Goal: Task Accomplishment & Management: Manage account settings

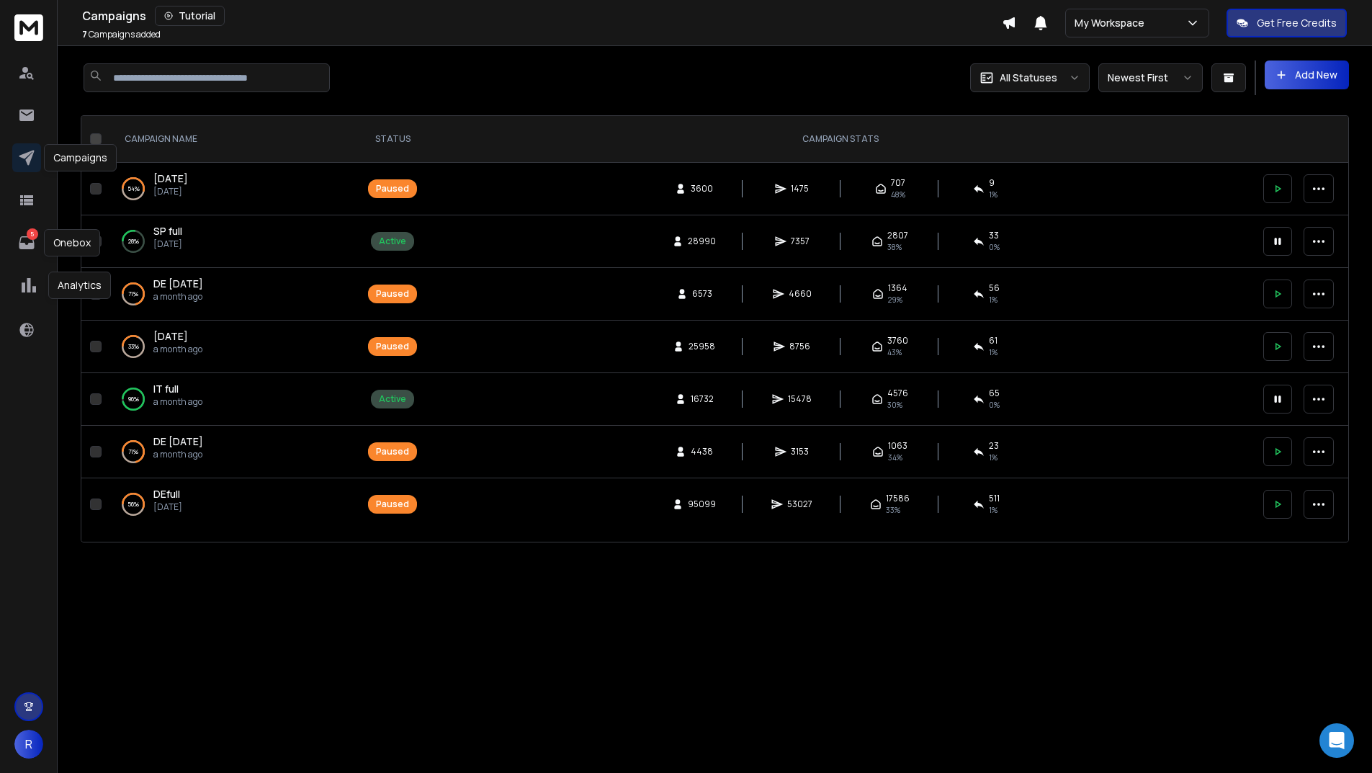
click at [8, 247] on div "5 R" at bounding box center [29, 386] width 58 height 773
click at [25, 246] on icon at bounding box center [26, 242] width 15 height 13
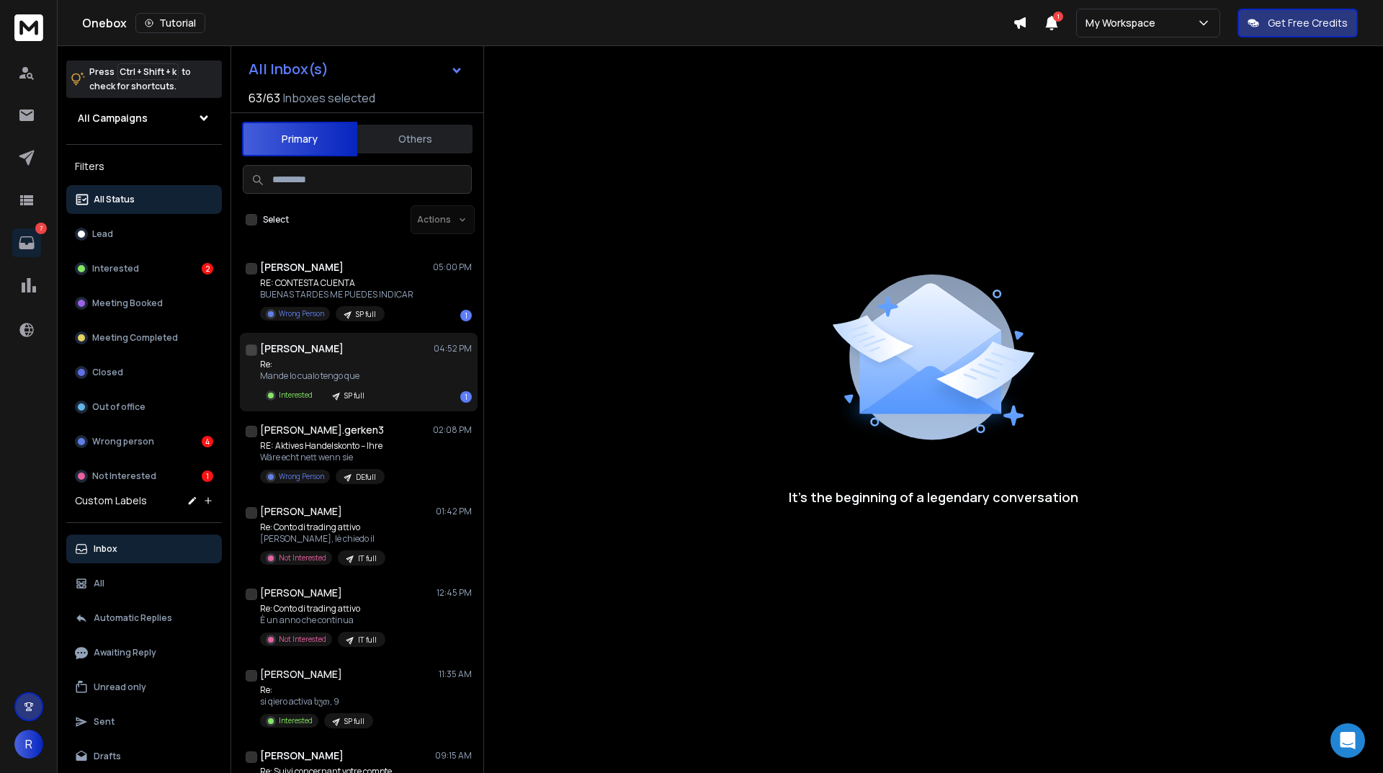
click at [369, 359] on p "Re:" at bounding box center [316, 365] width 113 height 12
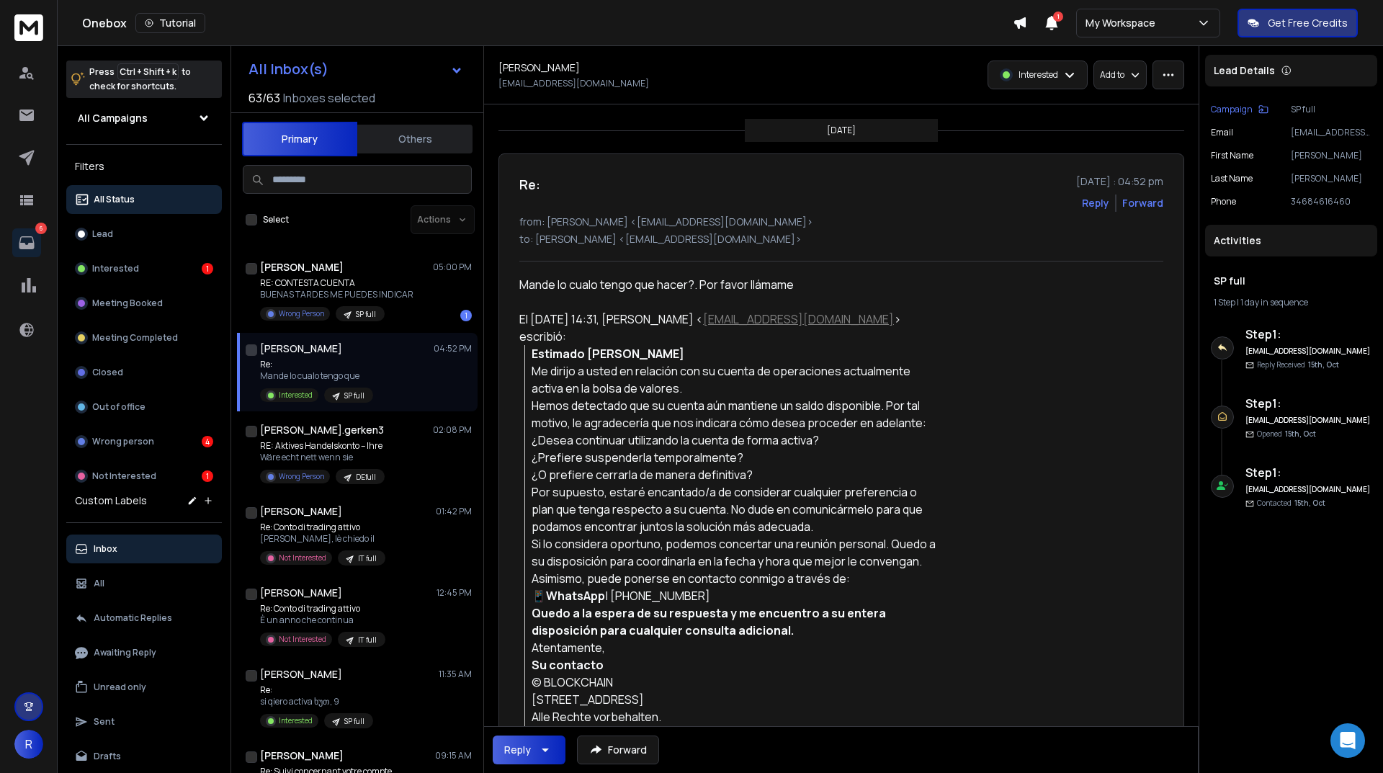
click at [674, 296] on div "Mande lo cualo tengo que hacer?. Por favor llámame El mié, 15 oct 2025, 14:31, …" at bounding box center [735, 532] width 432 height 513
click at [675, 295] on div "Mande lo cualo tengo que hacer?. Por favor llámame El mié, 15 oct 2025, 14:31, …" at bounding box center [735, 532] width 432 height 513
click at [680, 283] on div "Mande lo cualo tengo que hacer?. Por favor llámame" at bounding box center [729, 284] width 421 height 17
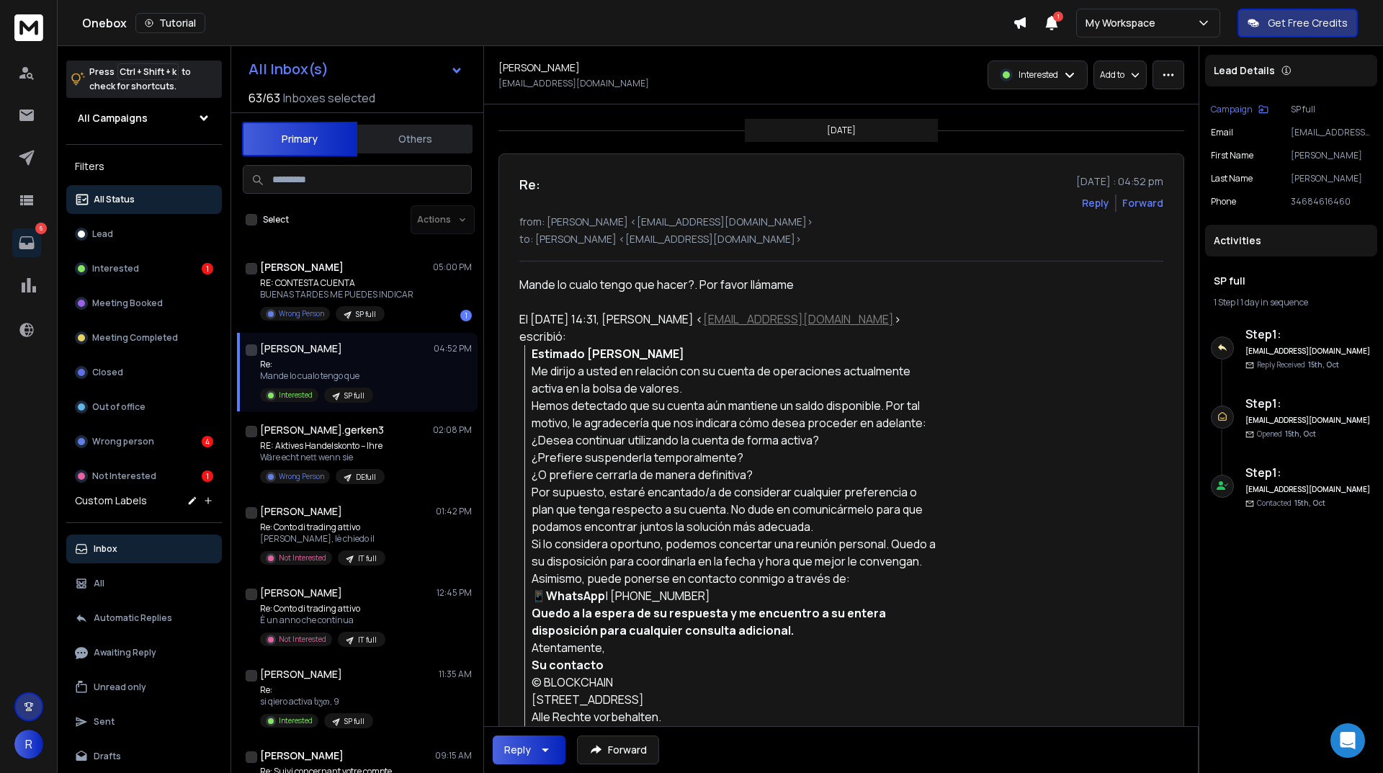
click at [680, 283] on div "Mande lo cualo tengo que hacer?. Por favor llámame" at bounding box center [729, 284] width 421 height 17
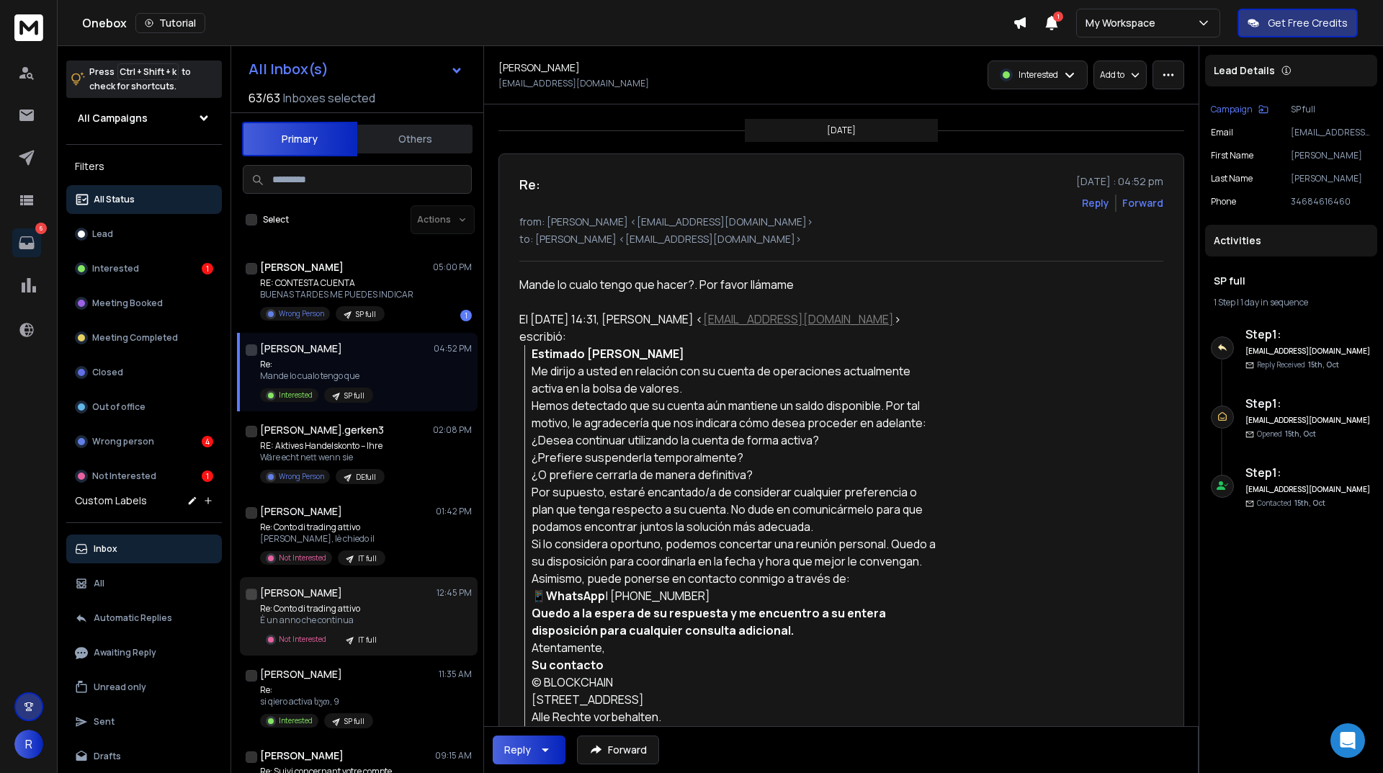
copy div "hacer"
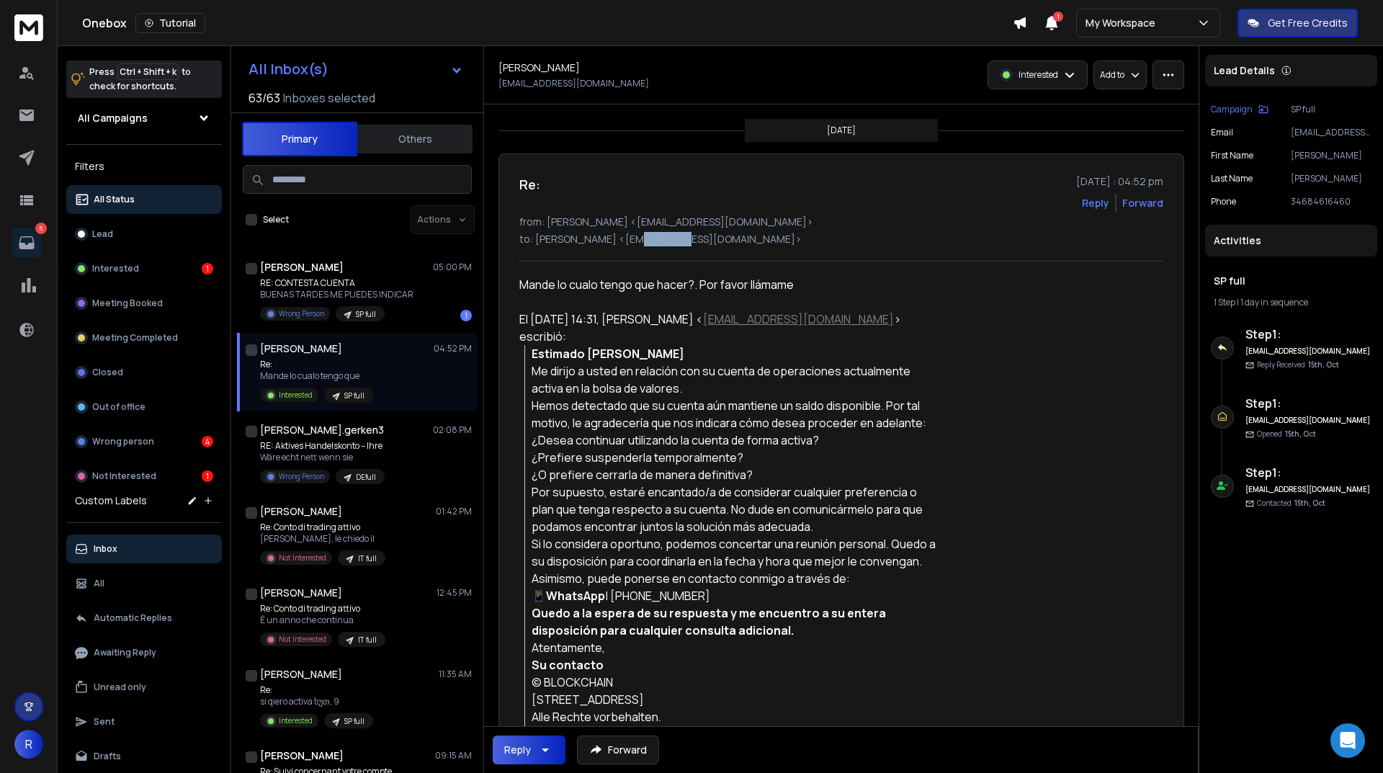
drag, startPoint x: 614, startPoint y: 239, endPoint x: 655, endPoint y: 240, distance: 40.3
click at [655, 240] on p "to: Matilde Ferreira <matildeferreira@bitcoincompany.info>" at bounding box center [841, 239] width 644 height 14
drag, startPoint x: 618, startPoint y: 219, endPoint x: 766, endPoint y: 225, distance: 148.5
click at [766, 225] on p "from: carlos alonso <peleaconmigomismo@gmail.com>" at bounding box center [841, 222] width 644 height 14
copy p "peleaconmigomismo@gmail.com"
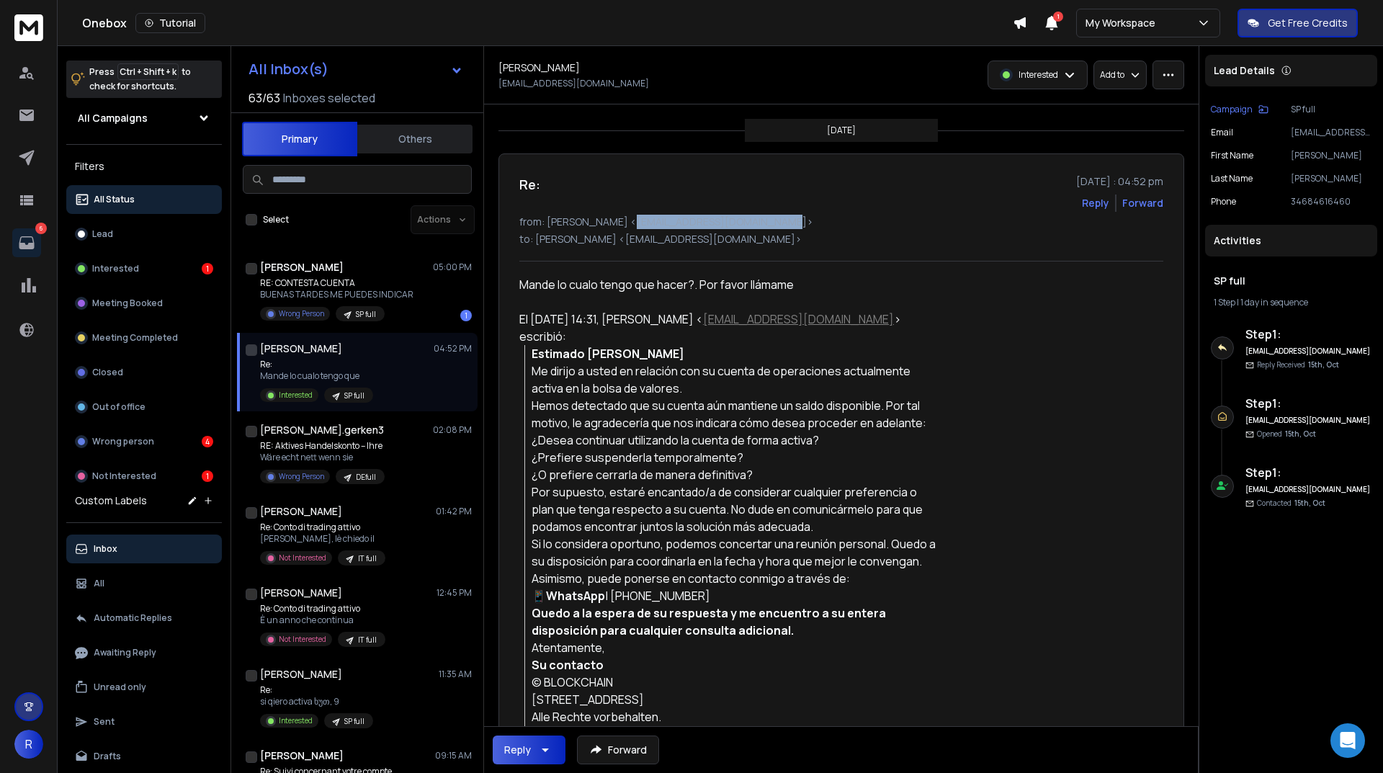
drag, startPoint x: 619, startPoint y: 238, endPoint x: 783, endPoint y: 237, distance: 164.9
click at [783, 237] on p "to: Matilde Ferreira <matildeferreira@bitcoincompany.info>" at bounding box center [841, 239] width 644 height 14
copy p "matildeferreira@bitcoincompany.info"
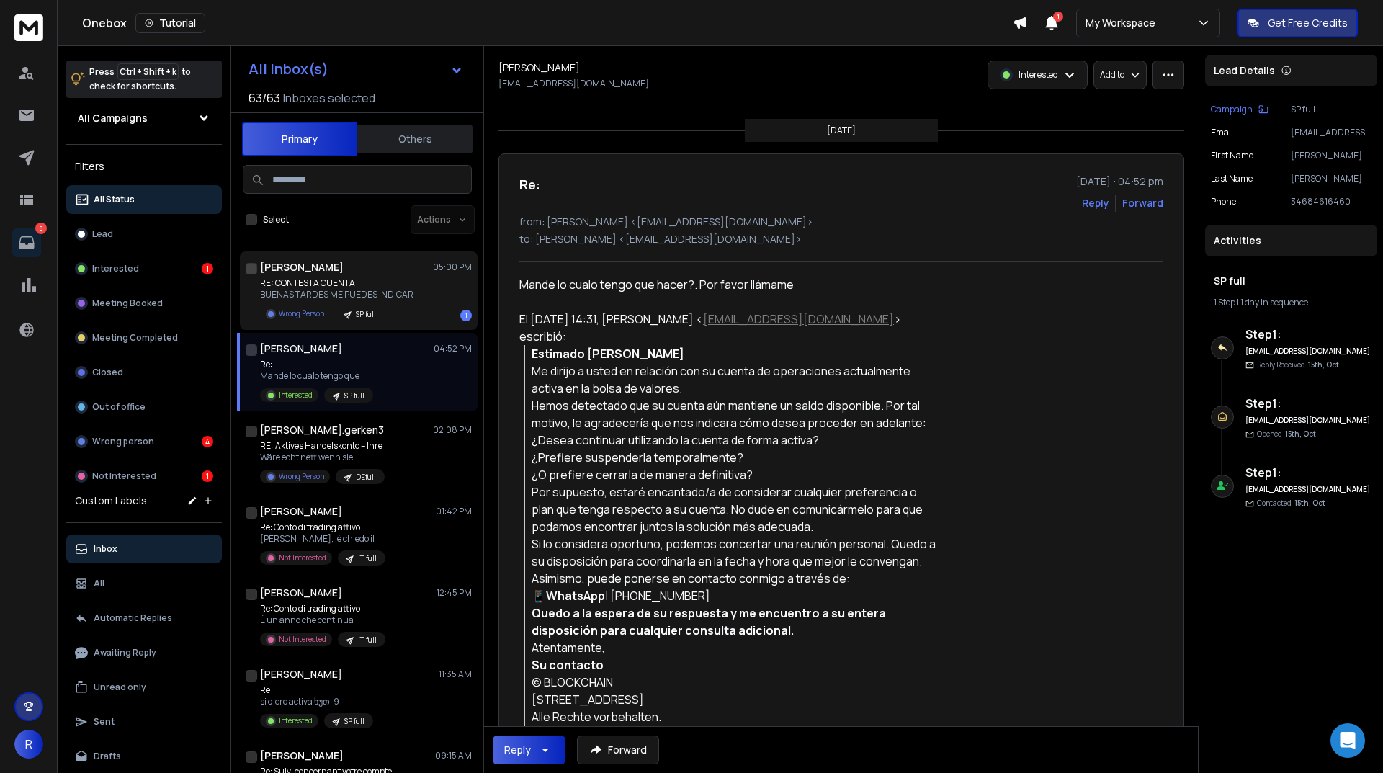
click at [294, 271] on h1 "[PERSON_NAME]" at bounding box center [302, 267] width 84 height 14
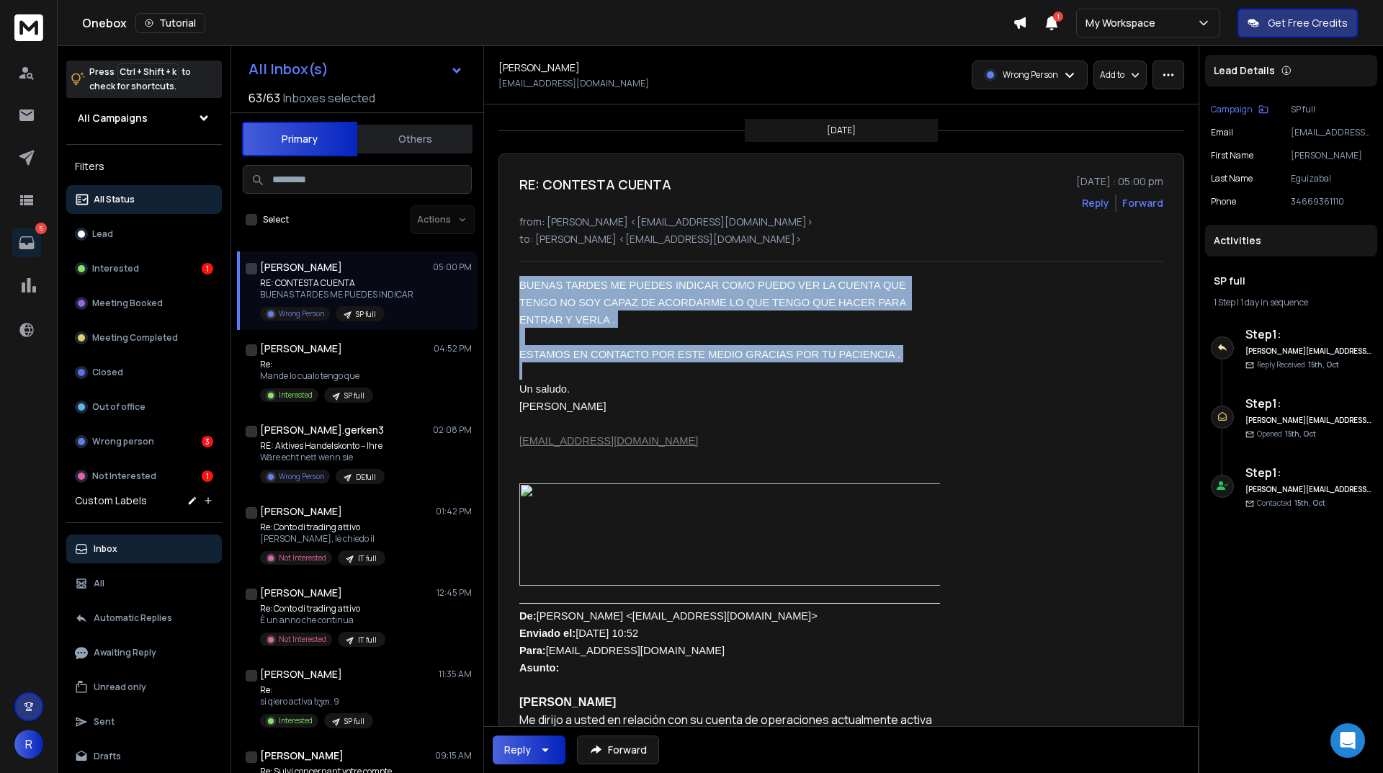
drag, startPoint x: 852, startPoint y: 346, endPoint x: 518, endPoint y: 274, distance: 341.8
click at [518, 274] on div "RE: CONTESTA CUENTA 15 October 2025 : 05:00 pm Reply Forward from: Felix Eguiza…" at bounding box center [841, 688] width 686 height 1071
drag, startPoint x: 656, startPoint y: 392, endPoint x: 498, endPoint y: 280, distance: 193.6
click at [498, 280] on div "RE: CONTESTA CUENTA 15 October 2025 : 05:00 pm Reply Forward from: Felix Eguiza…" at bounding box center [841, 688] width 686 height 1071
copy div "BUENAS TARDES ME PUEDES INDICAR COMO PUEDO VER LA CUENTA QUE TENGO NO SOY CAPAZ…"
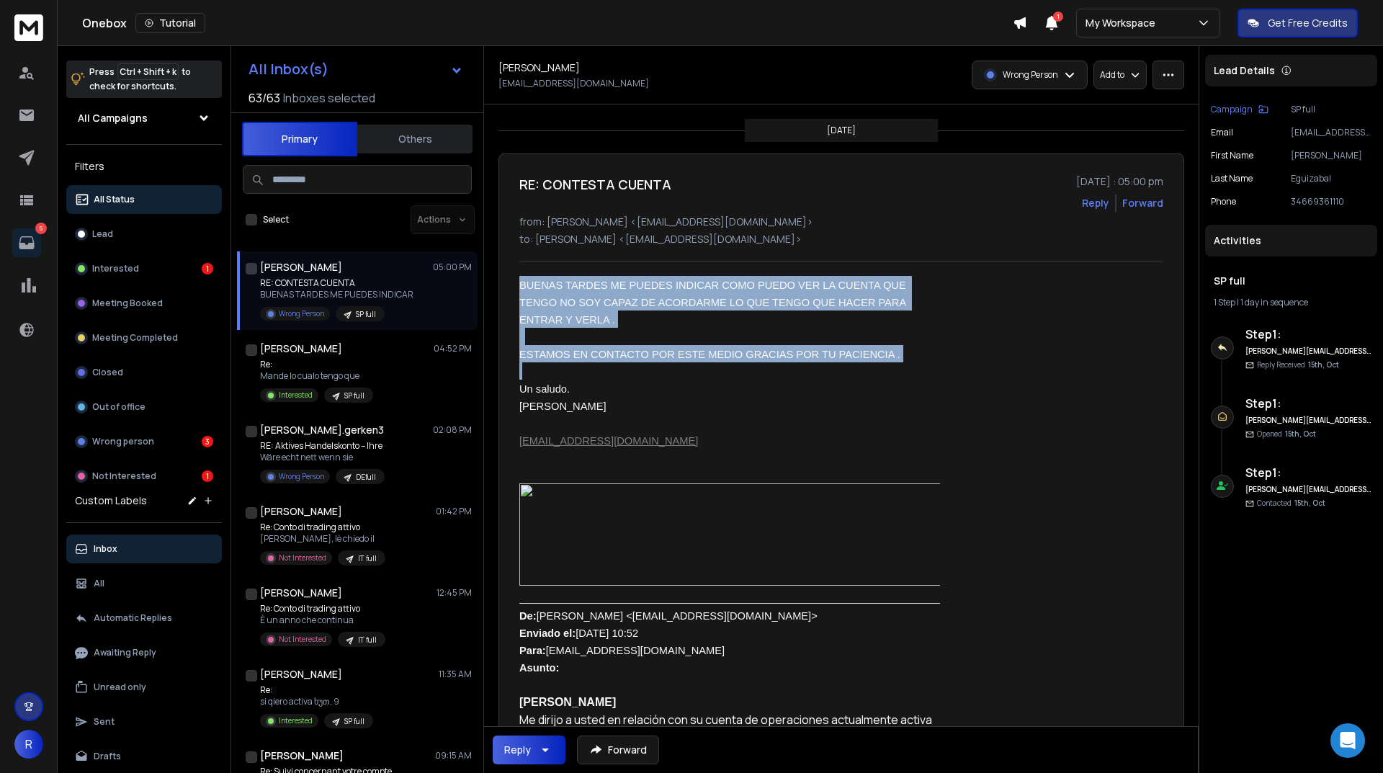
click at [581, 140] on div "Today" at bounding box center [841, 130] width 686 height 23
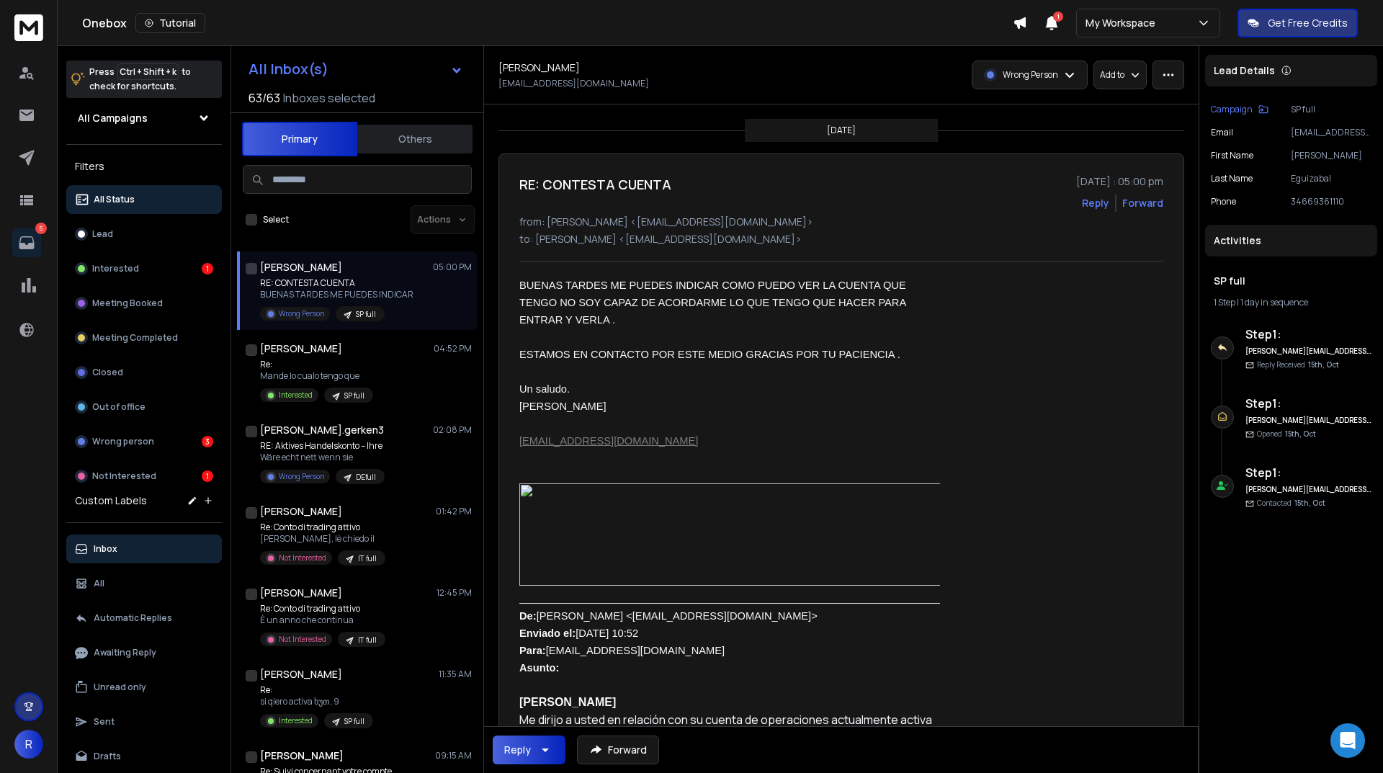
click at [1302, 203] on p "34669361110" at bounding box center [1330, 202] width 81 height 12
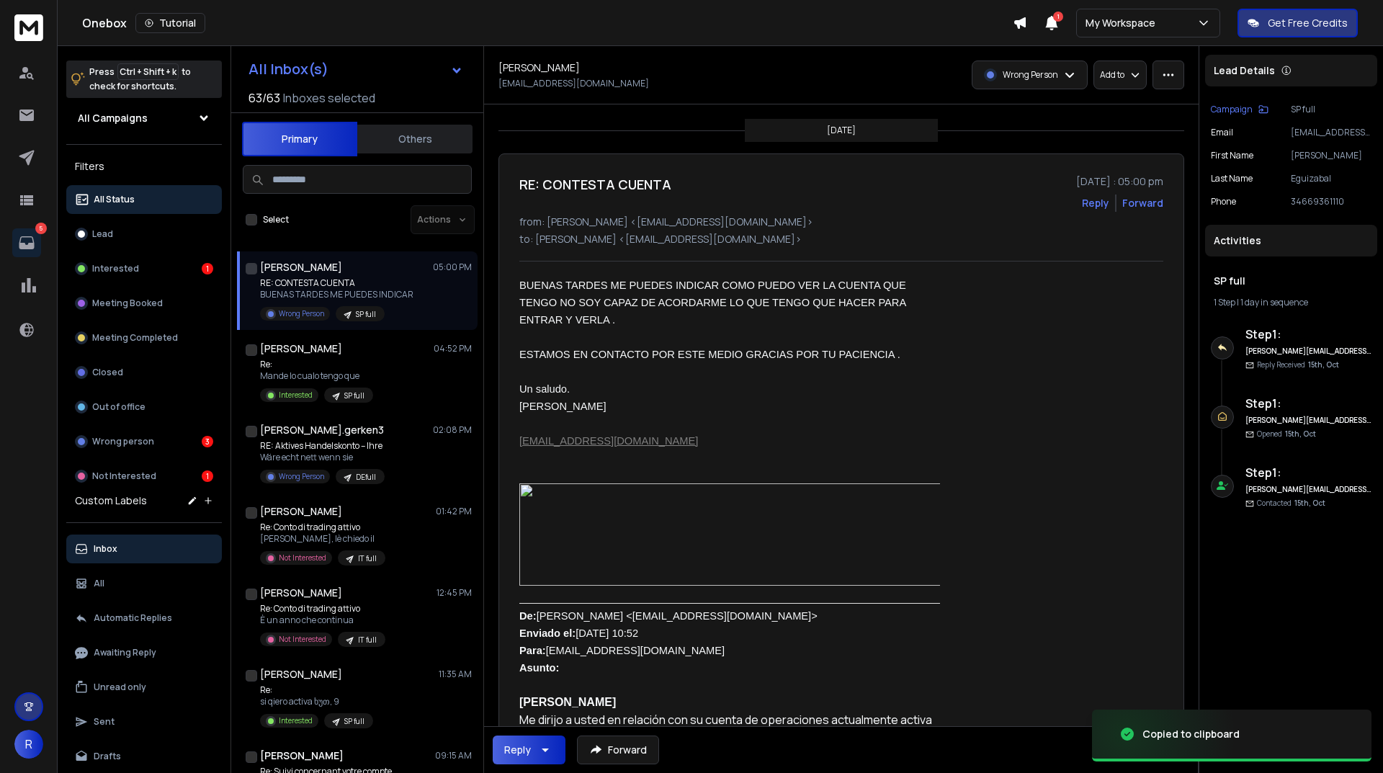
click at [616, 138] on div "Today" at bounding box center [841, 130] width 686 height 23
drag, startPoint x: 599, startPoint y: 238, endPoint x: 775, endPoint y: 239, distance: 175.7
click at [775, 239] on p "to: Lara Fischer <lara.fischer@bitcoin-online-services.com>" at bounding box center [841, 239] width 644 height 14
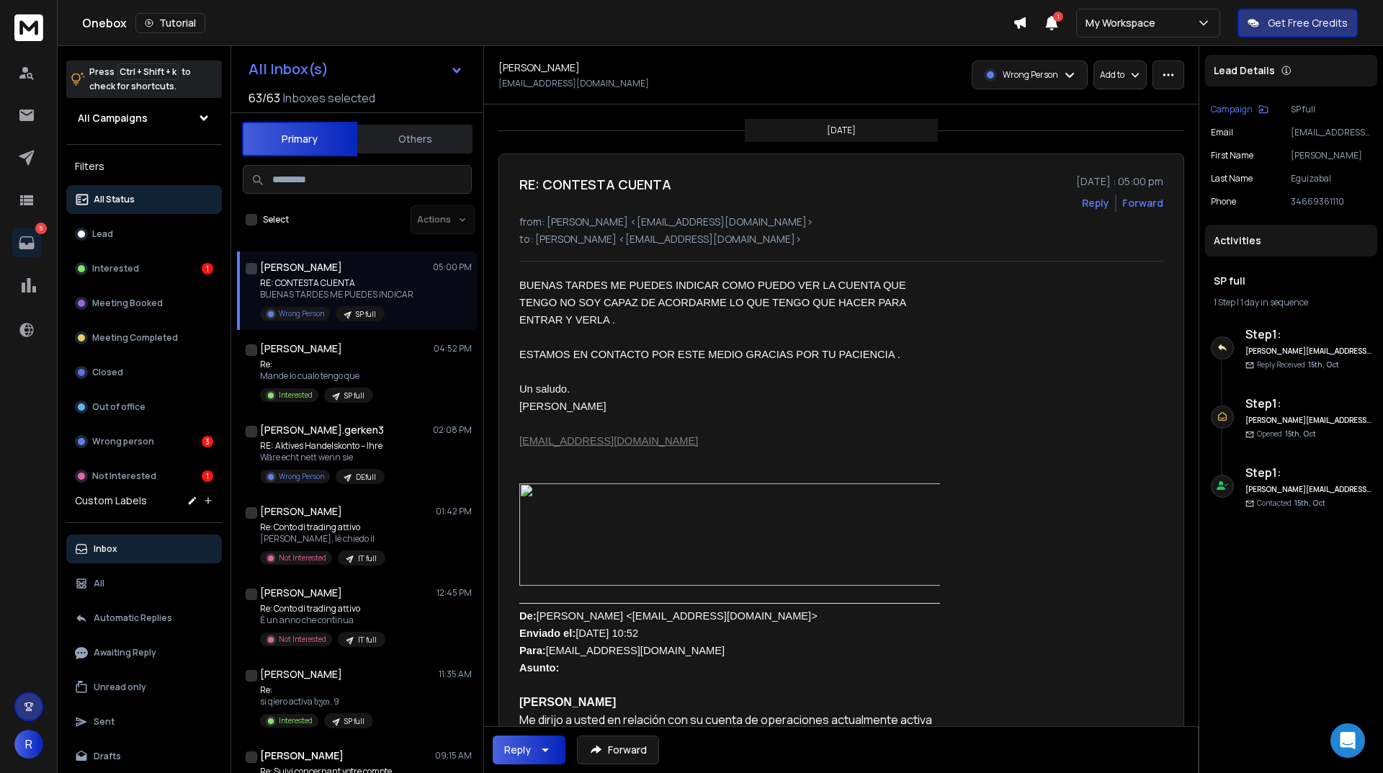
drag, startPoint x: 791, startPoint y: 240, endPoint x: 595, endPoint y: 238, distance: 196.6
click at [595, 238] on p "to: Lara Fischer <lara.fischer@bitcoin-online-services.com>" at bounding box center [841, 239] width 644 height 14
copy p "lara.fischer@bitcoin-online-services.com"
click at [418, 119] on div "All Inbox(s) 63 / 63 Inboxes selected Primary Others Select Actions Felix Eguiz…" at bounding box center [357, 432] width 252 height 773
click at [418, 131] on button "Others" at bounding box center [414, 139] width 115 height 32
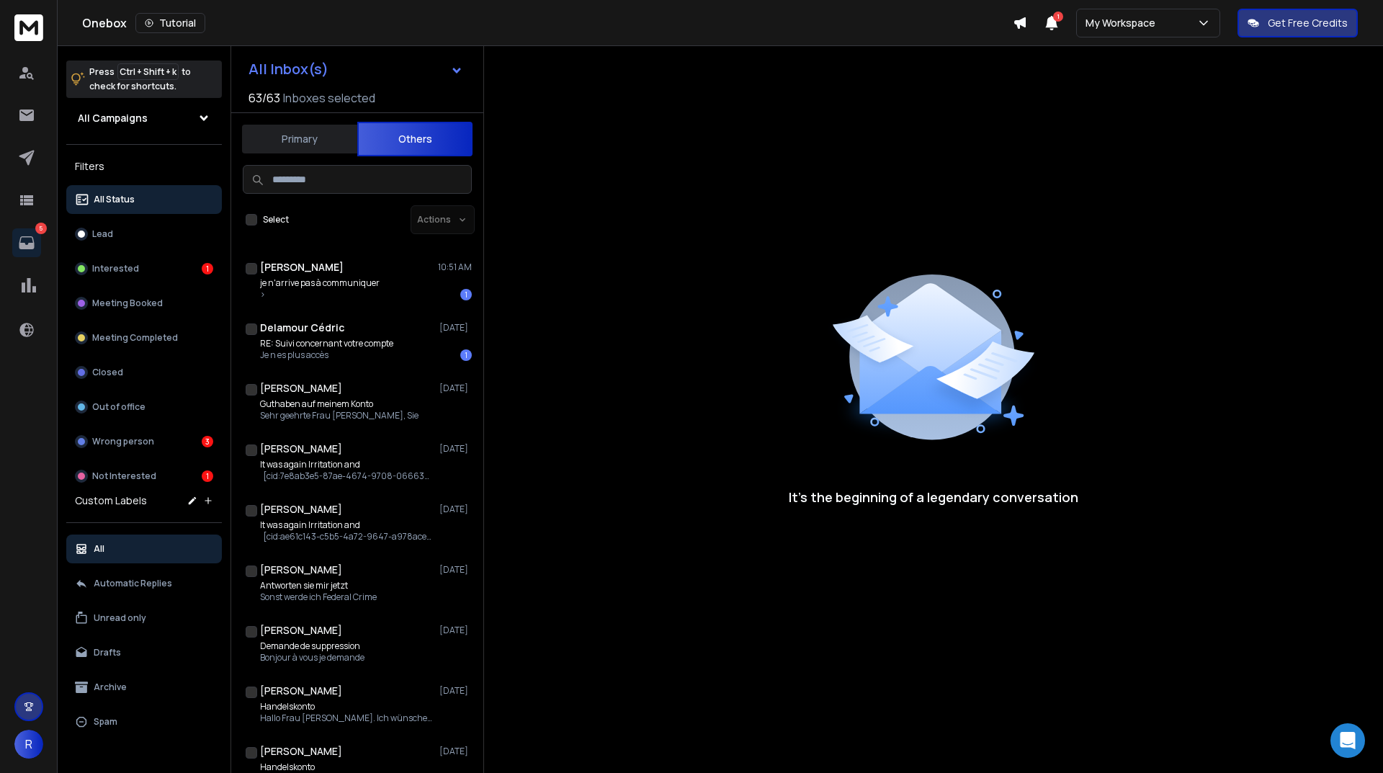
click at [132, 208] on button "All Status" at bounding box center [144, 199] width 156 height 29
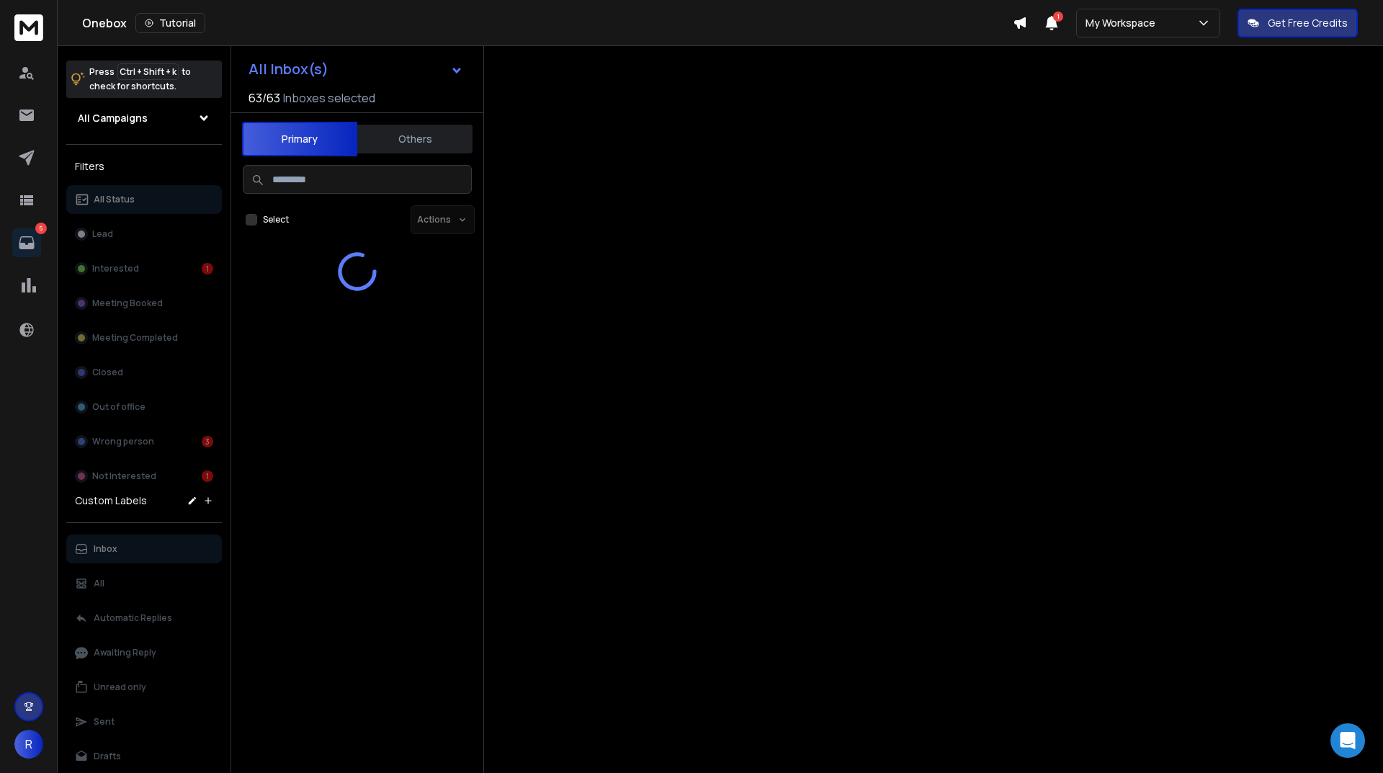
click at [303, 147] on button "Primary" at bounding box center [299, 139] width 115 height 35
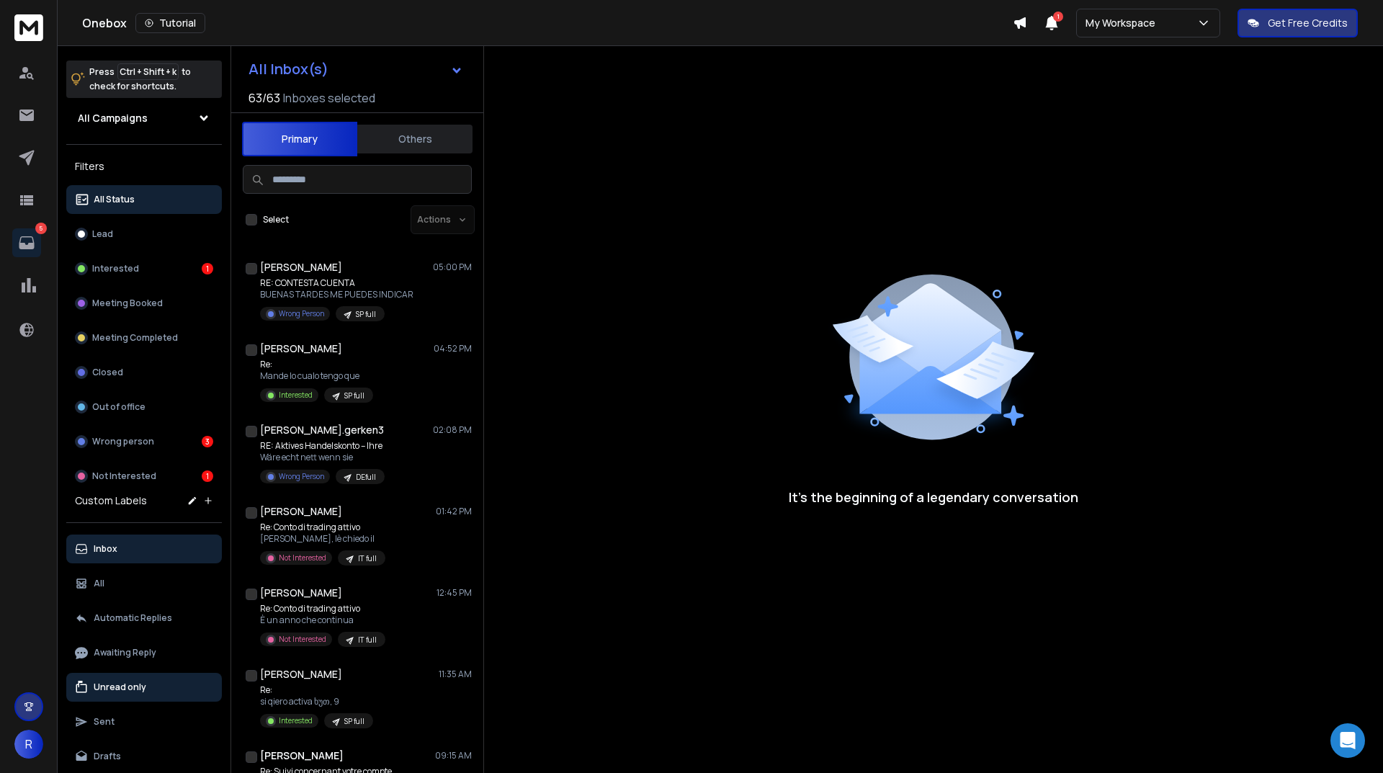
click at [127, 686] on p "Unread only" at bounding box center [120, 687] width 53 height 12
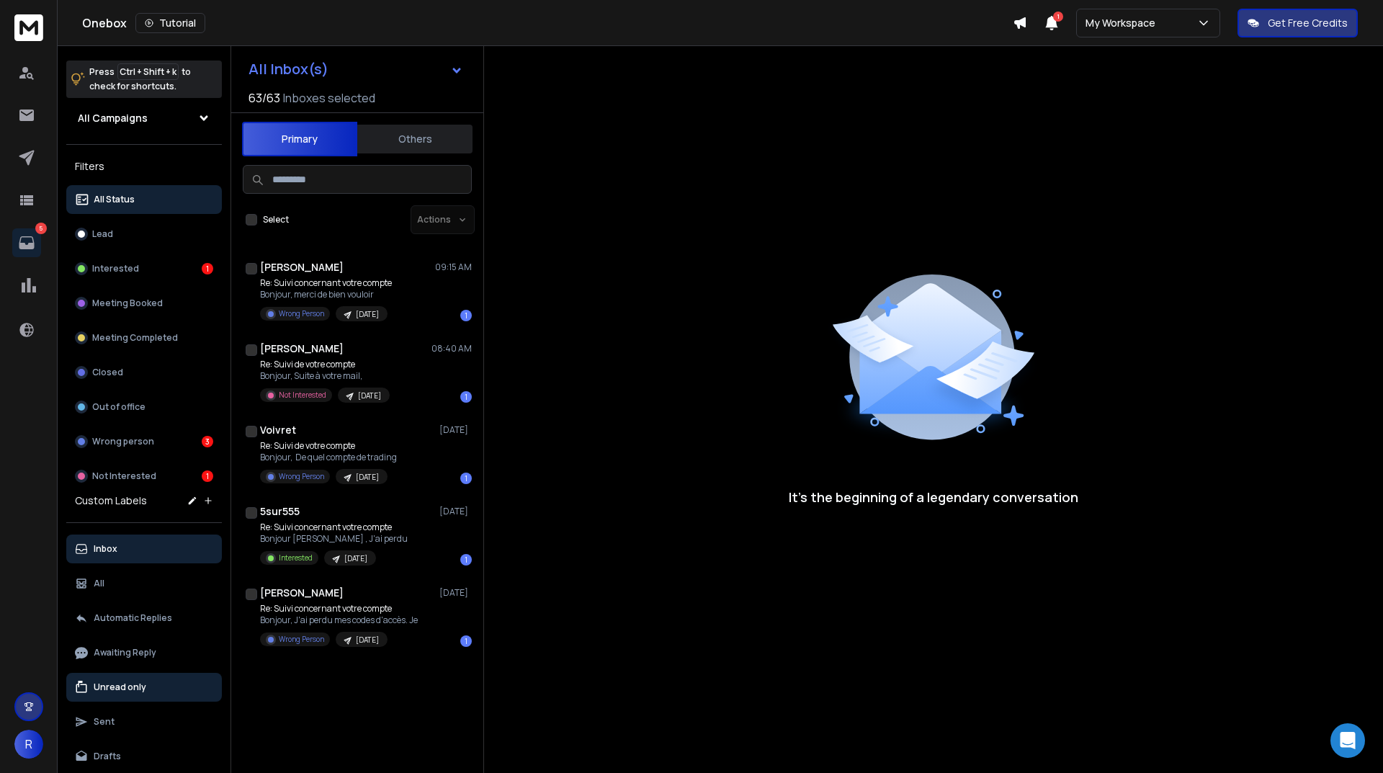
click at [122, 543] on button "Inbox" at bounding box center [144, 548] width 156 height 29
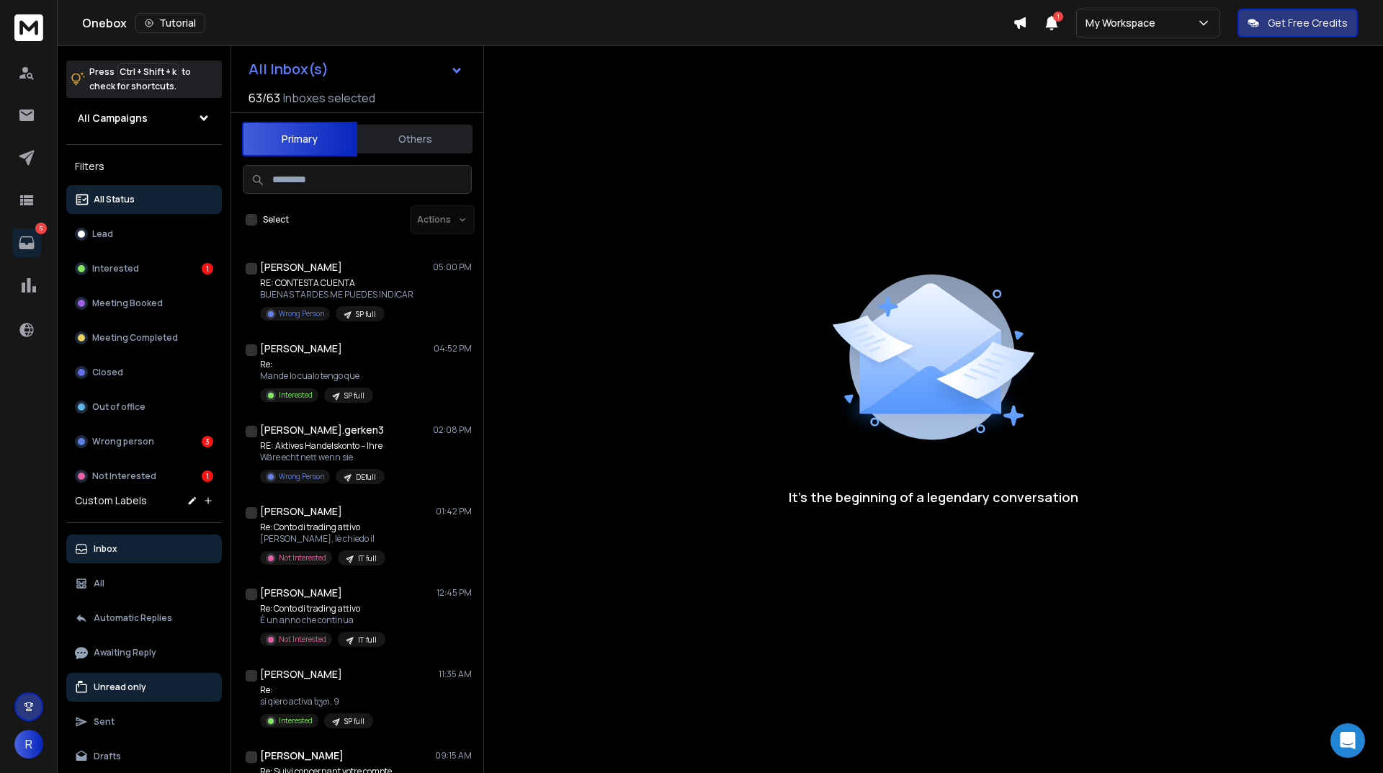
click at [127, 674] on button "Unread only" at bounding box center [144, 687] width 156 height 29
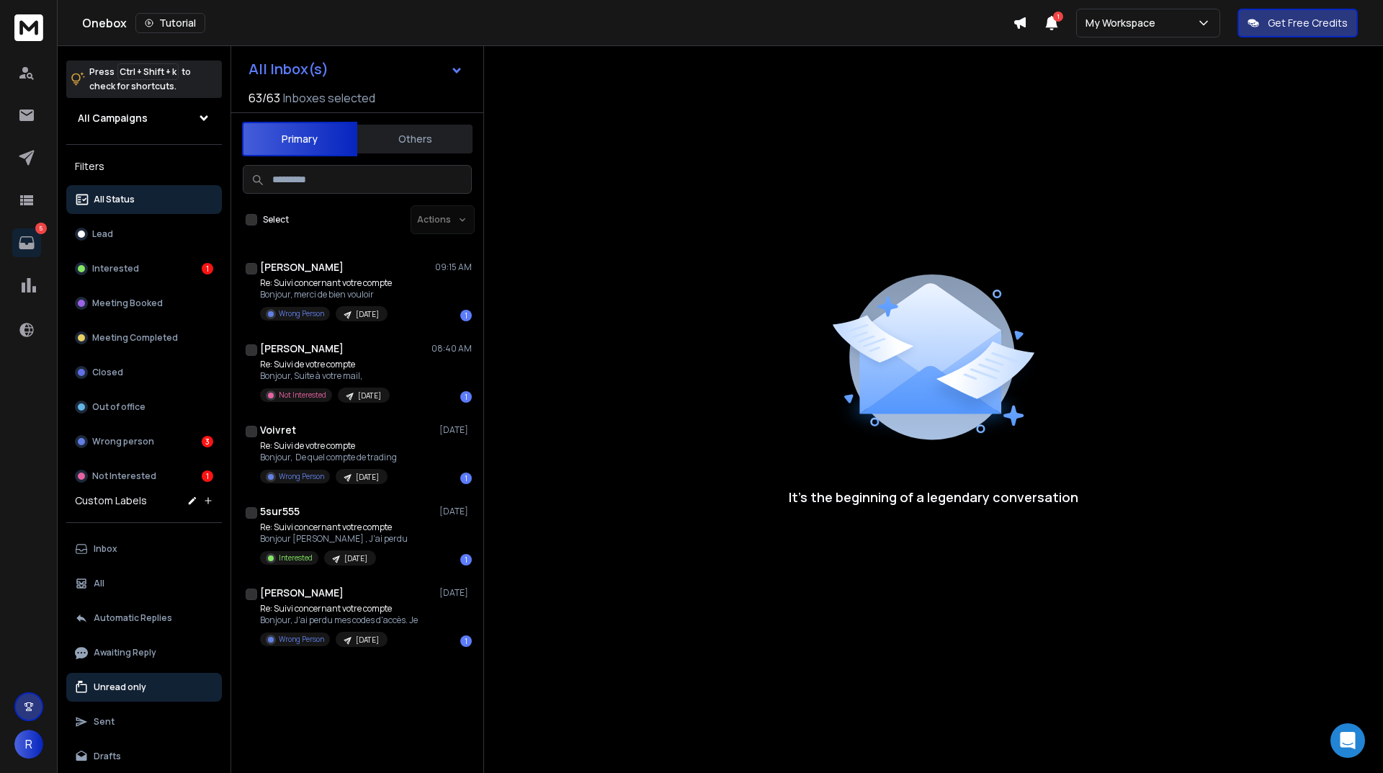
click at [657, 307] on div "It’s the beginning of a legendary conversation" at bounding box center [933, 374] width 899 height 657
click at [421, 151] on button "Others" at bounding box center [414, 139] width 115 height 32
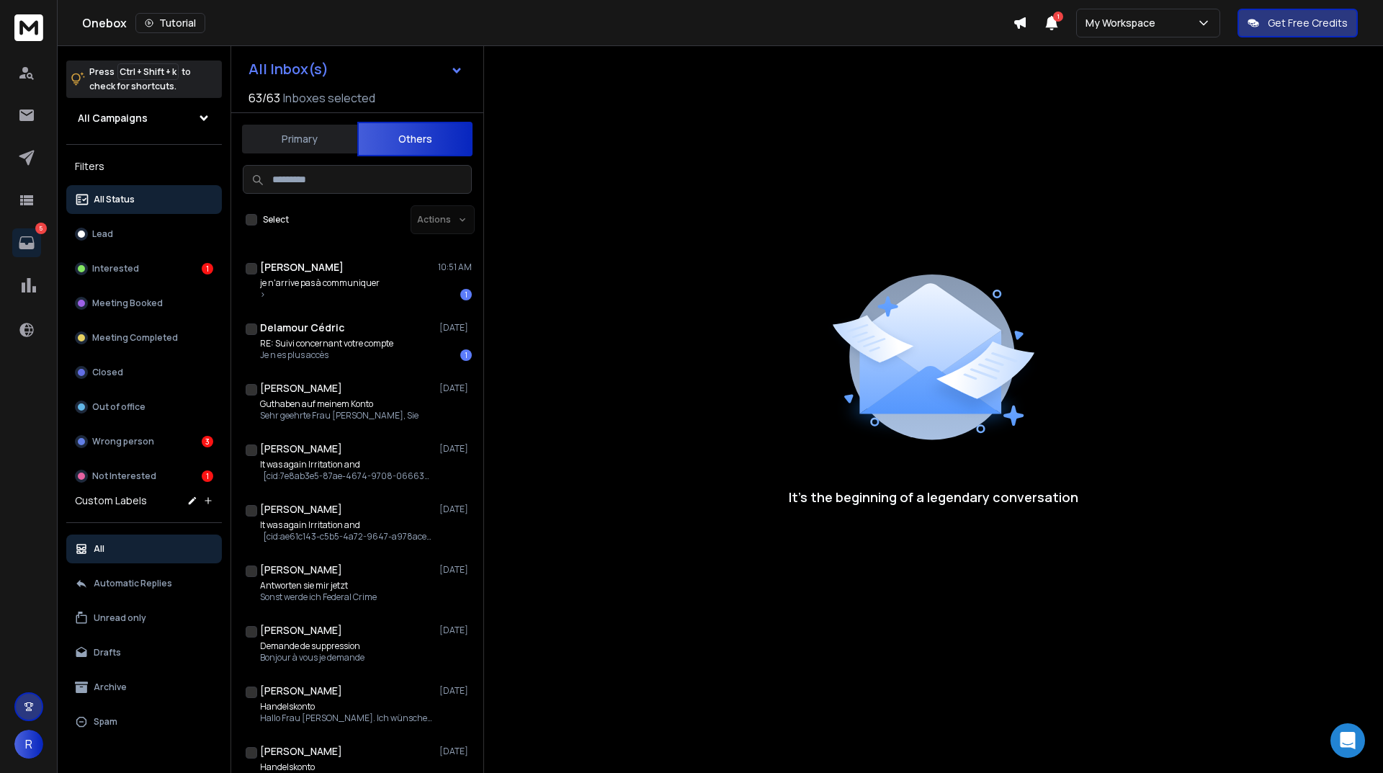
click at [280, 140] on button "Primary" at bounding box center [299, 139] width 115 height 32
